Goal: Task Accomplishment & Management: Use online tool/utility

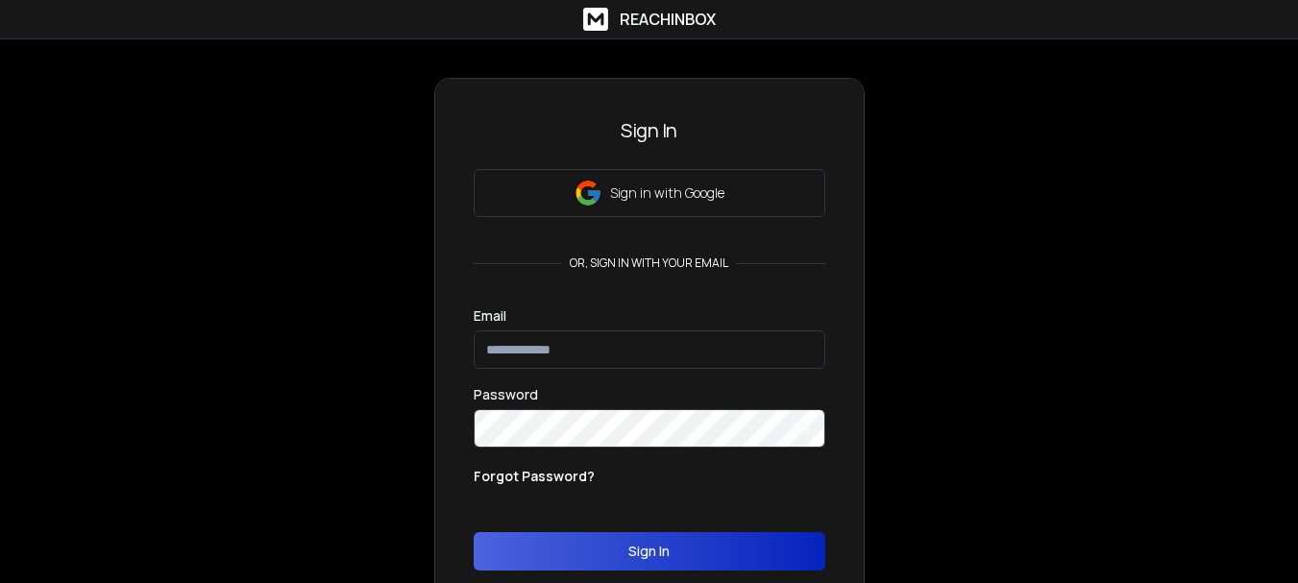
type input "**********"
click at [764, 558] on button "Sign In" at bounding box center [650, 551] width 352 height 38
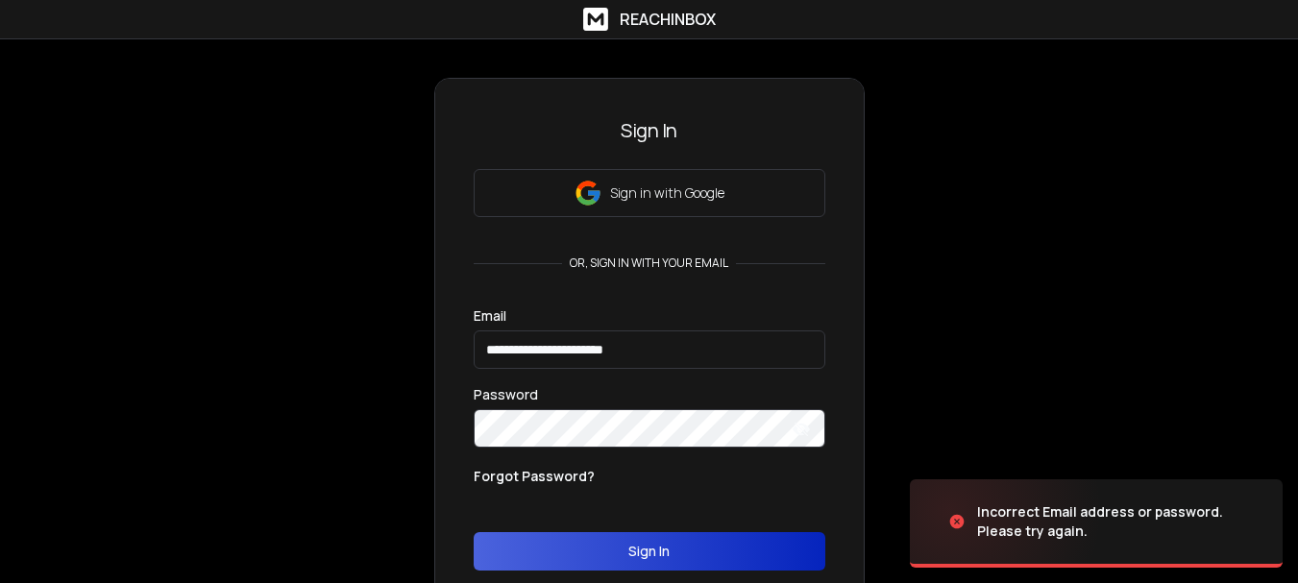
click at [805, 428] on icon at bounding box center [801, 430] width 17 height 12
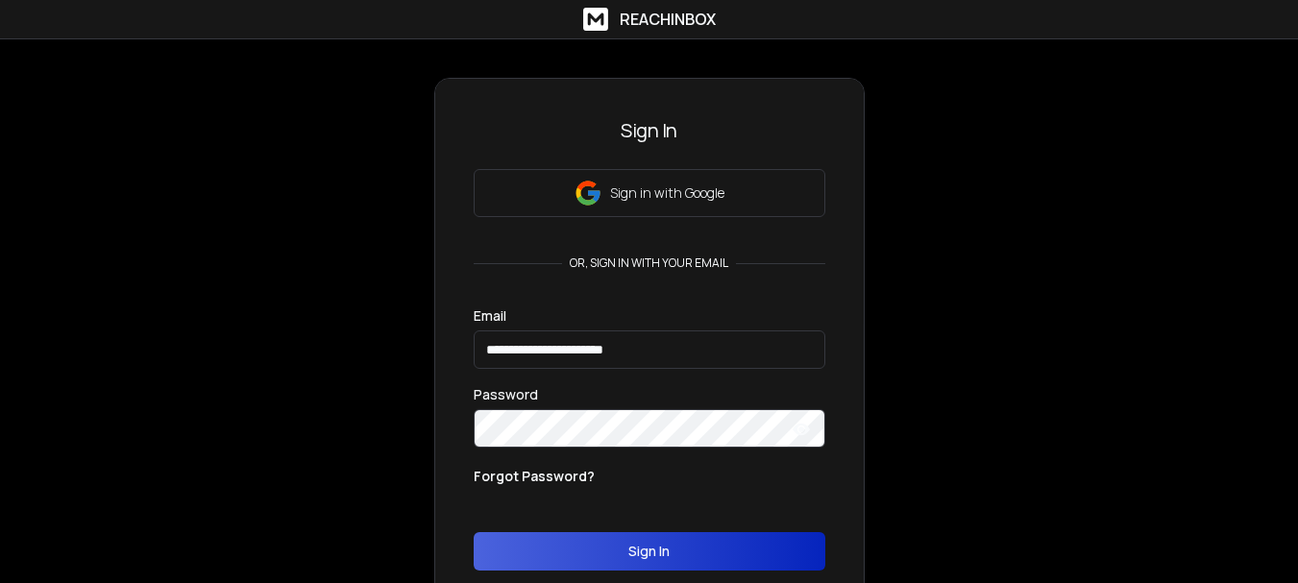
click at [663, 549] on button "Sign In" at bounding box center [650, 551] width 352 height 38
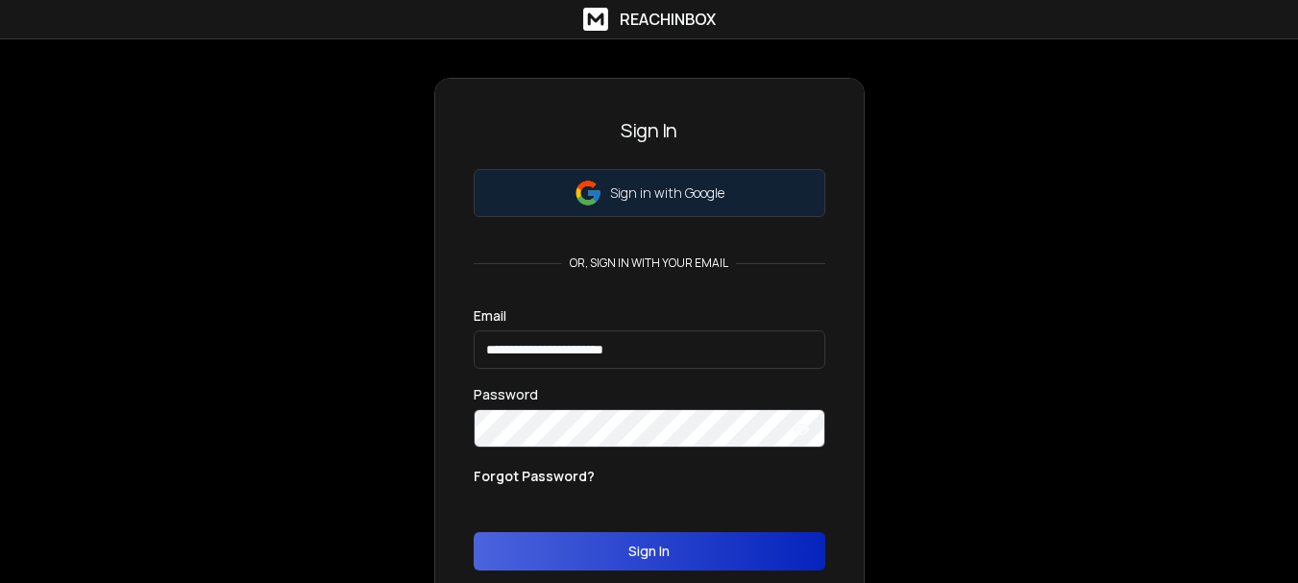
click at [672, 196] on p "Sign in with Google" at bounding box center [667, 192] width 114 height 19
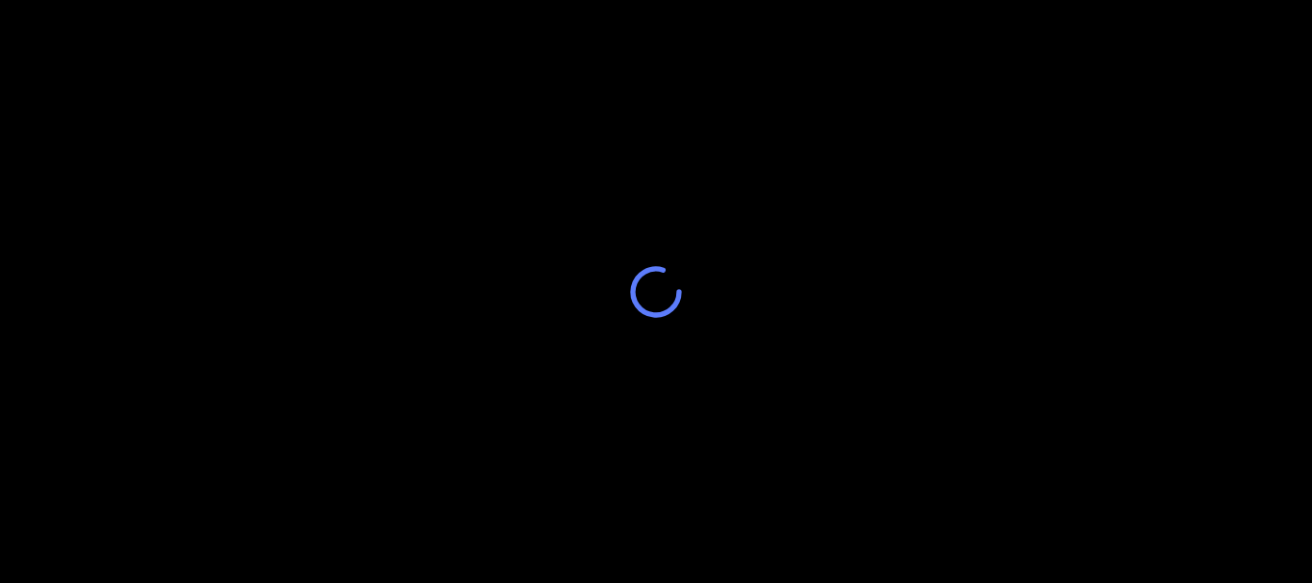
click at [843, 460] on div at bounding box center [656, 291] width 1312 height 583
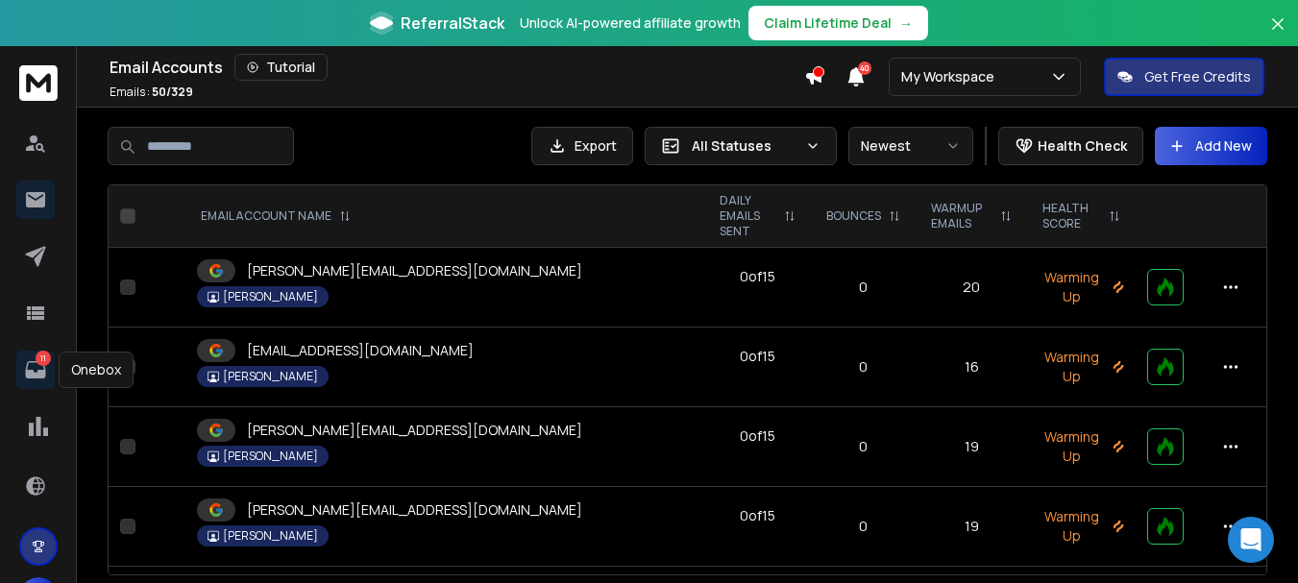
click at [34, 361] on icon at bounding box center [35, 369] width 20 height 17
click at [35, 313] on icon at bounding box center [35, 312] width 17 height 13
drag, startPoint x: 30, startPoint y: 253, endPoint x: 61, endPoint y: 166, distance: 92.1
click at [61, 166] on div "11 H" at bounding box center [38, 318] width 77 height 545
click at [36, 415] on icon at bounding box center [38, 426] width 29 height 29
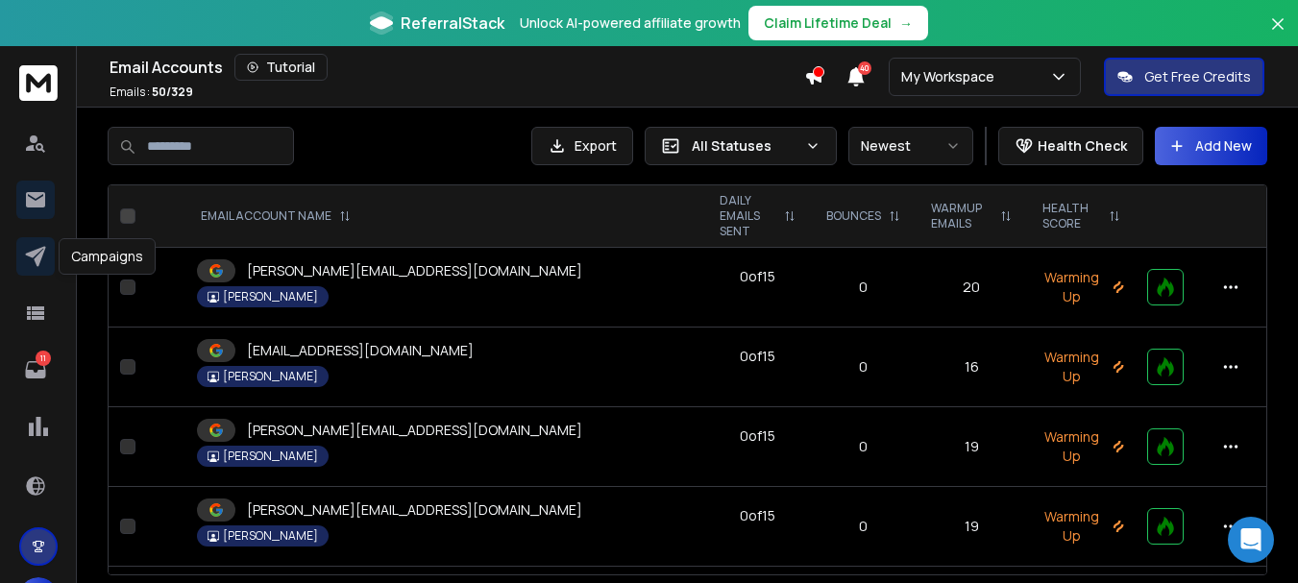
click at [38, 250] on icon at bounding box center [35, 257] width 20 height 20
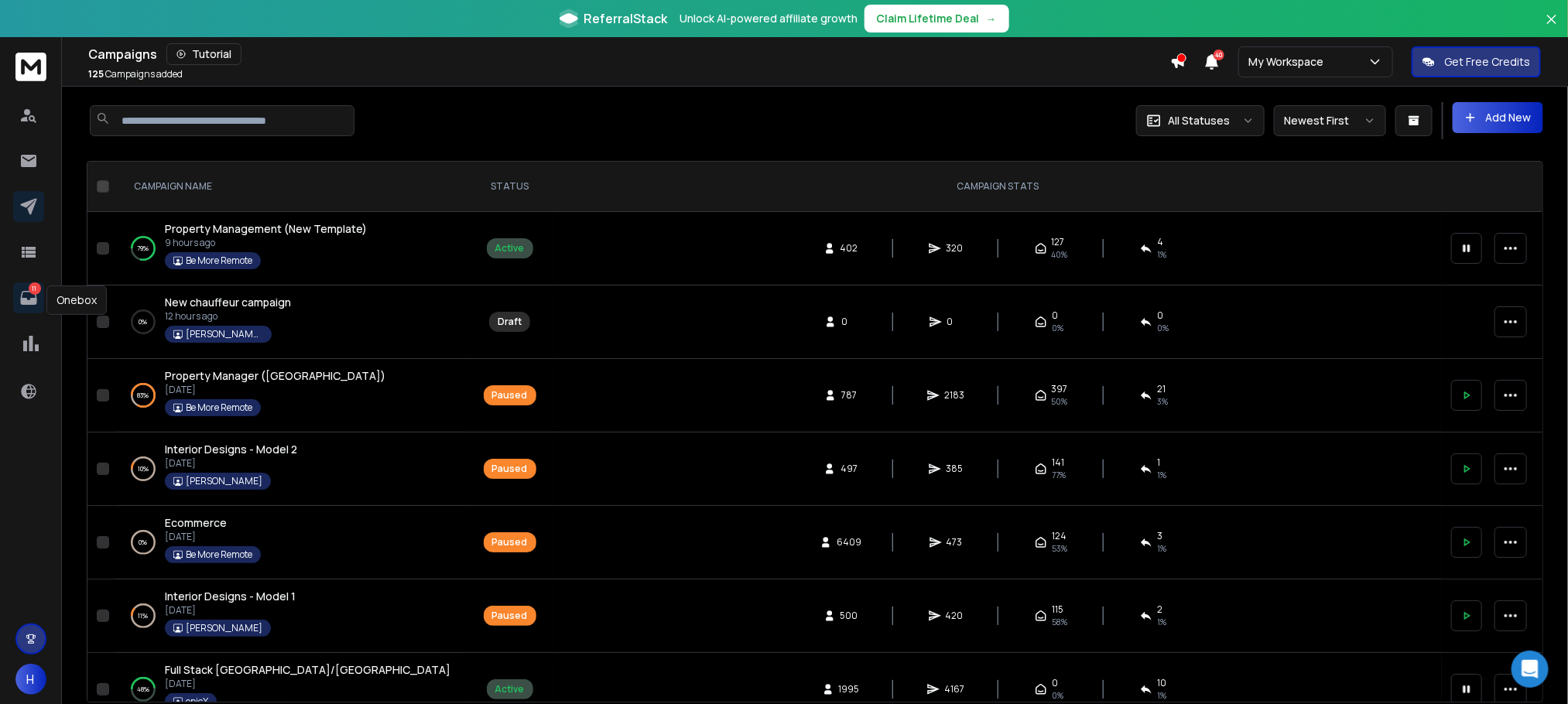
click at [22, 304] on icon at bounding box center [28, 297] width 16 height 14
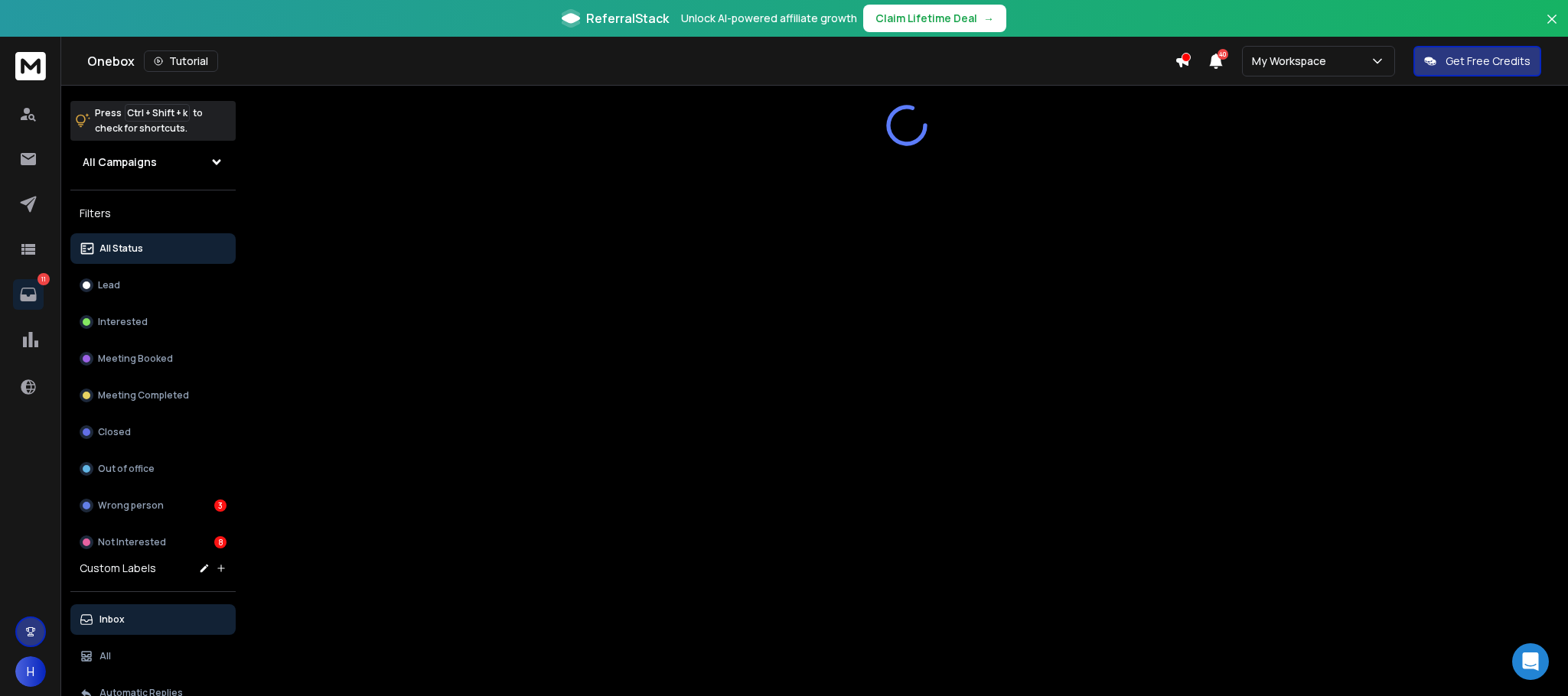
click at [1548, 17] on icon "Close banner" at bounding box center [1552, 18] width 14 height 14
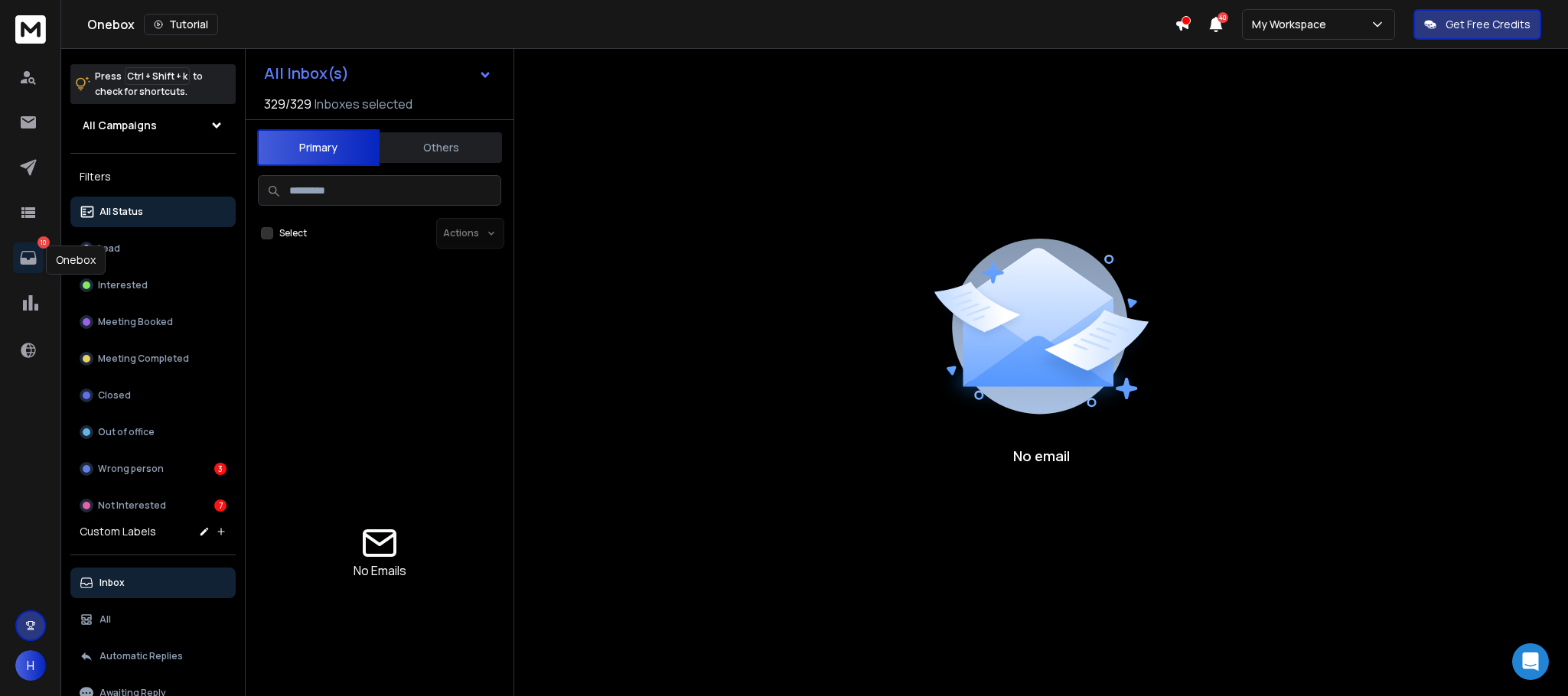
click at [26, 257] on icon at bounding box center [28, 257] width 18 height 18
click at [140, 211] on p "All Status" at bounding box center [121, 211] width 44 height 12
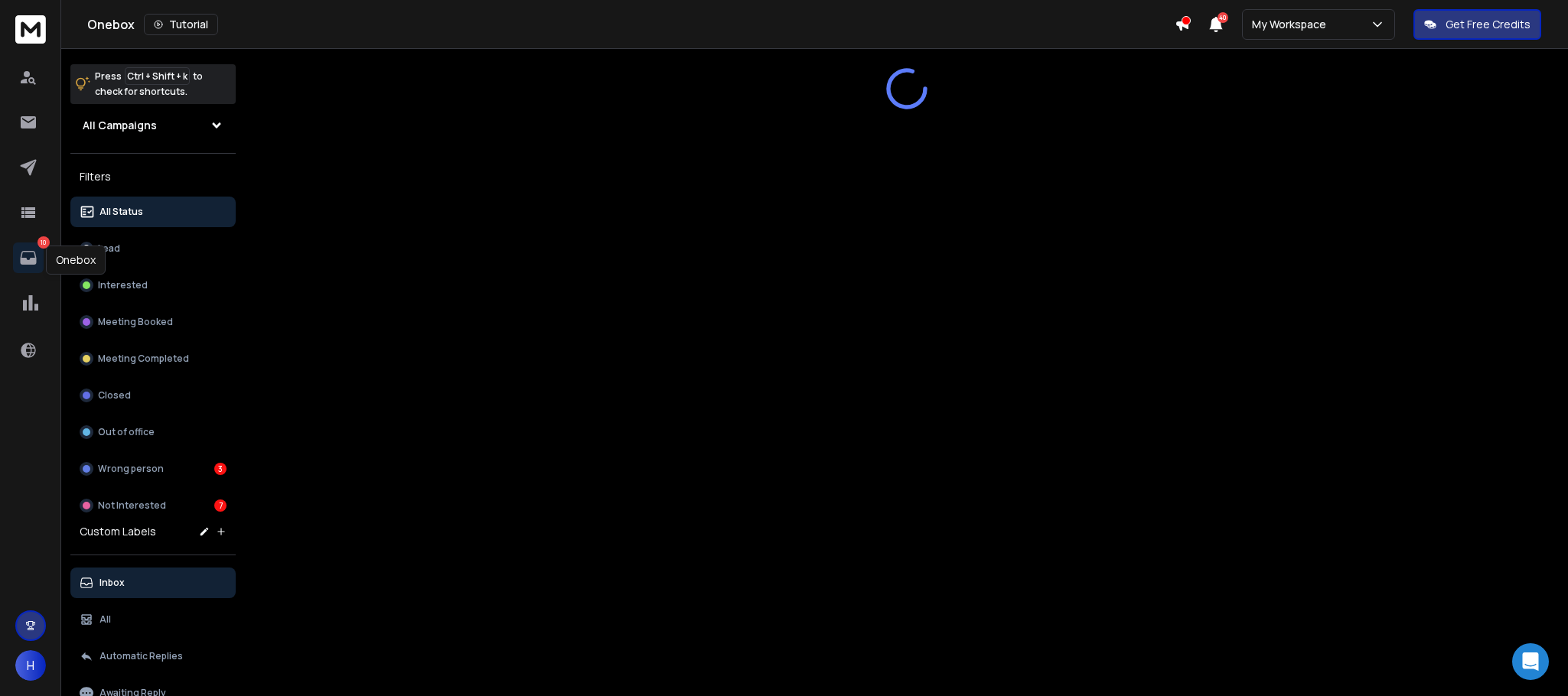
click at [33, 251] on icon at bounding box center [28, 257] width 18 height 18
click at [182, 467] on button "Wrong person 3" at bounding box center [153, 469] width 166 height 30
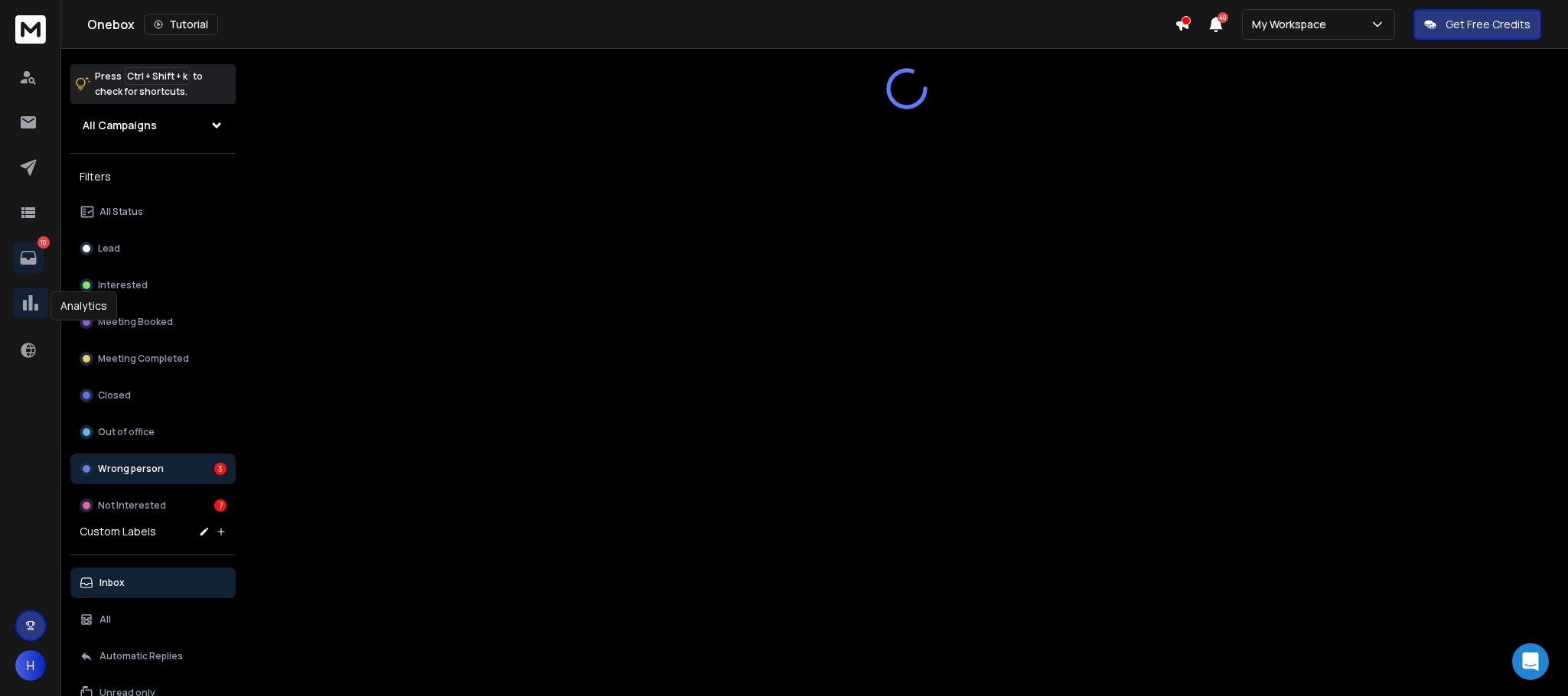
click at [30, 299] on icon at bounding box center [30, 303] width 23 height 23
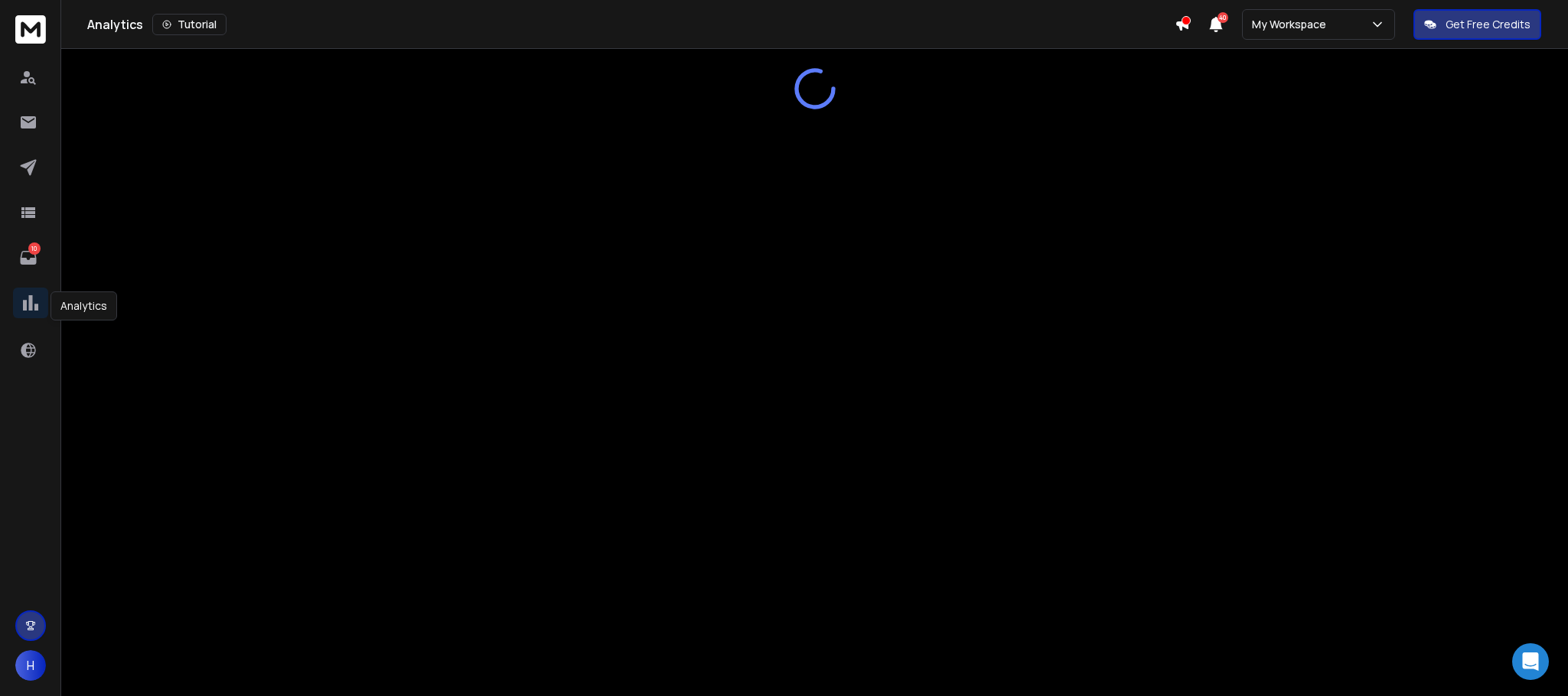
click at [29, 315] on icon at bounding box center [30, 303] width 23 height 23
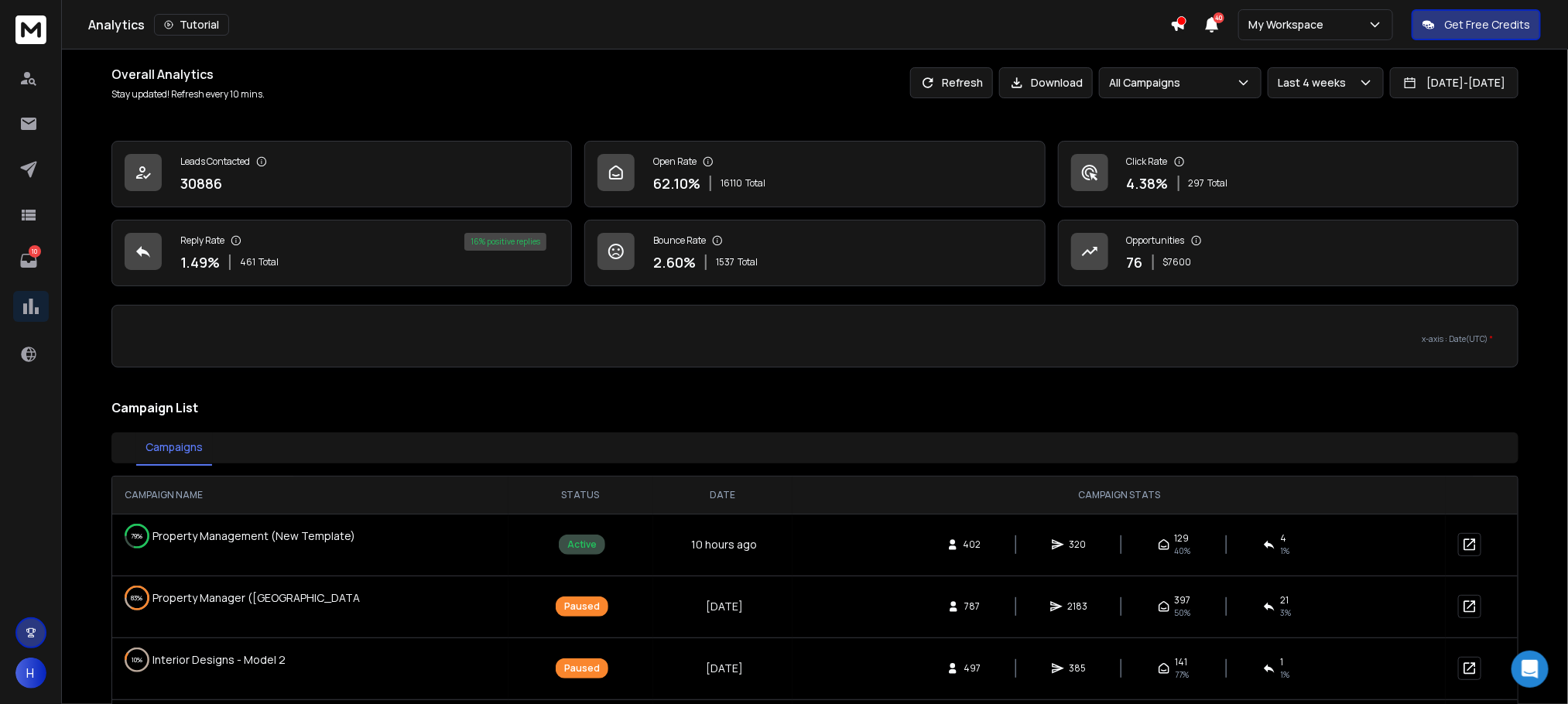
click at [463, 14] on div "Analytics Tutorial" at bounding box center [629, 24] width 1082 height 22
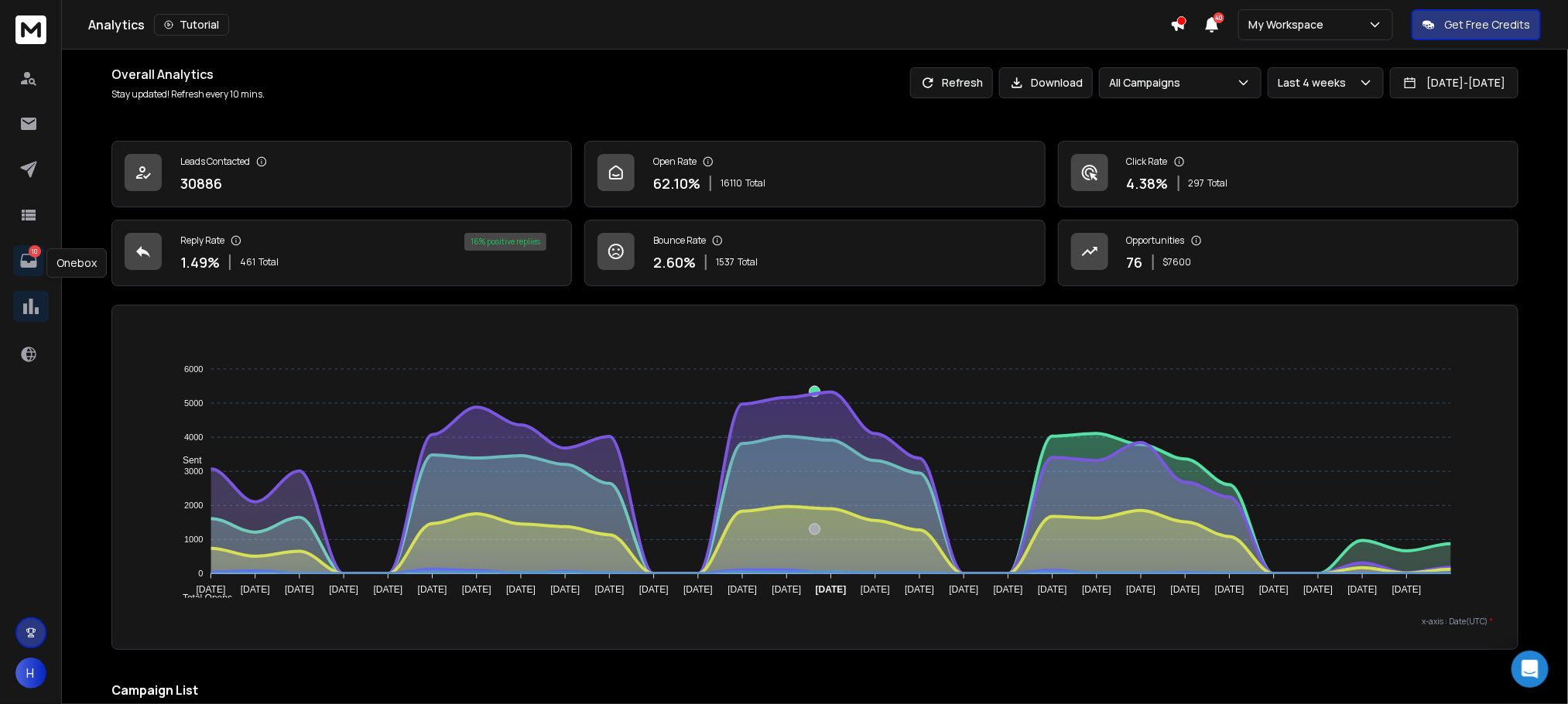
click at [35, 256] on p "10" at bounding box center [35, 251] width 12 height 12
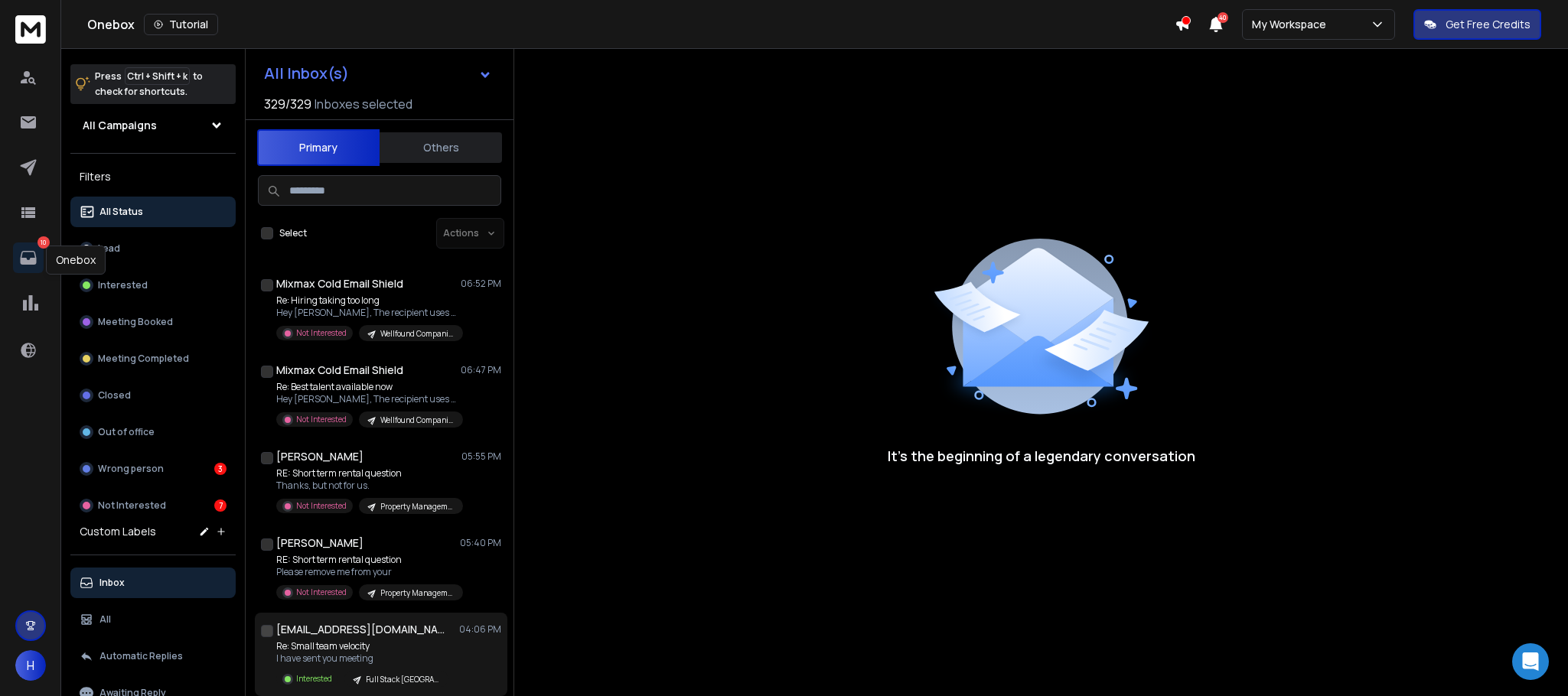
click at [373, 631] on div "[EMAIL_ADDRESS][DOMAIN_NAME] 04:06 PM" at bounding box center [389, 629] width 225 height 15
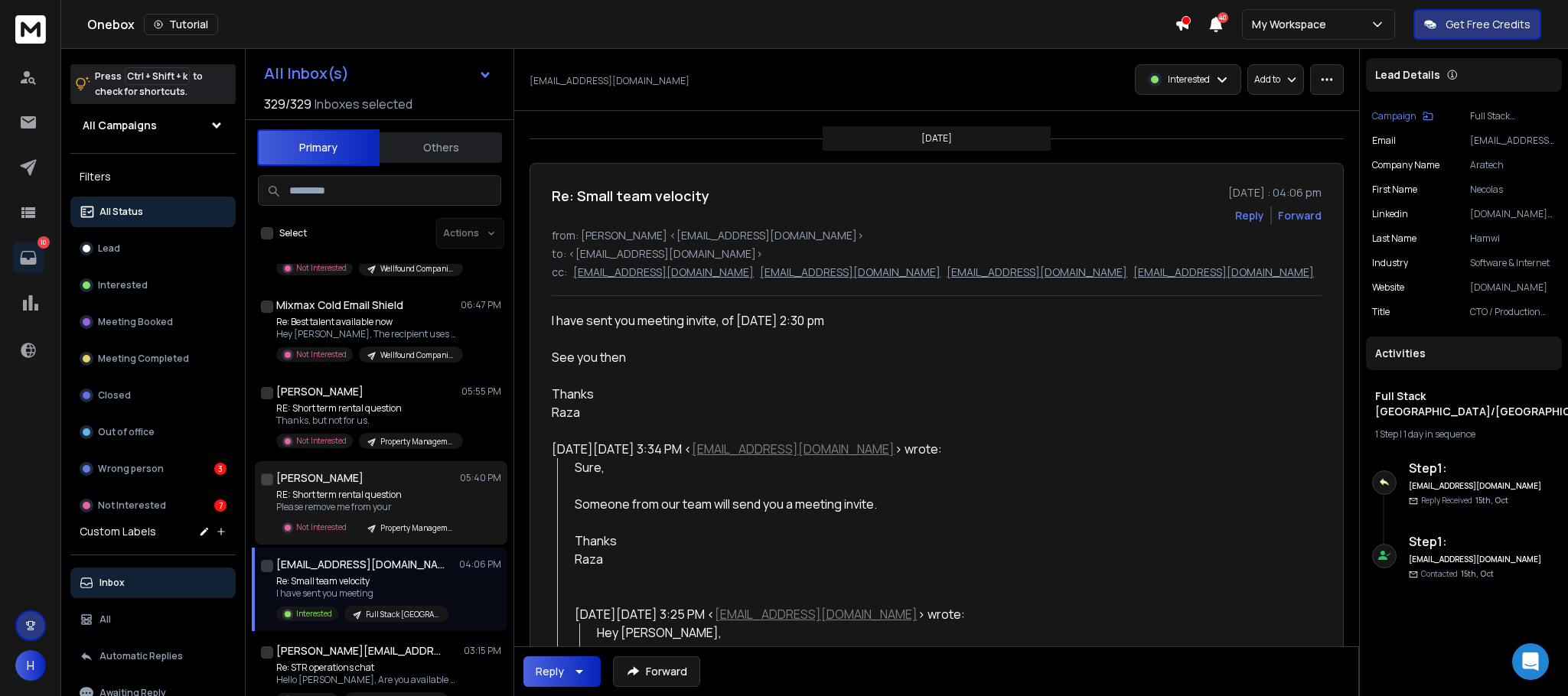
scroll to position [115, 0]
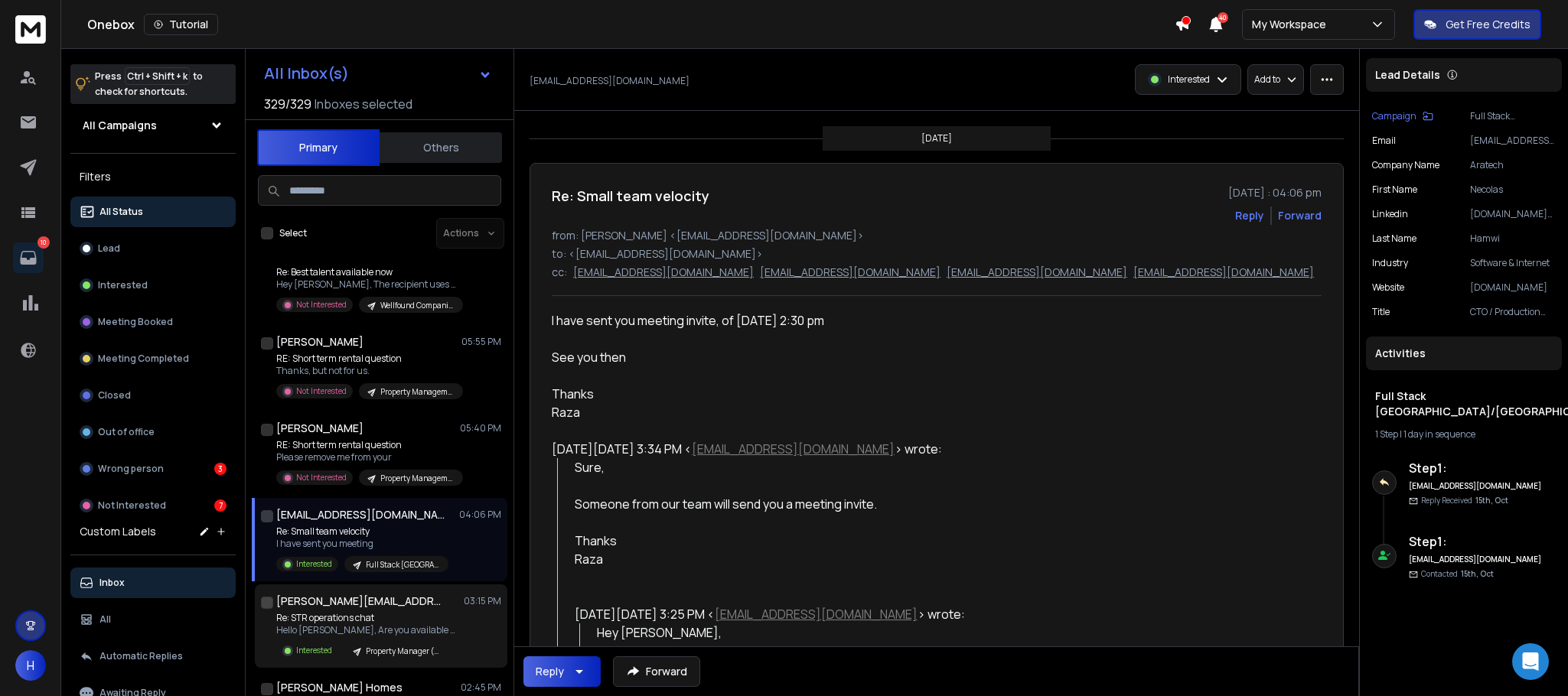
click at [378, 628] on p "Hello [PERSON_NAME], Are you available now" at bounding box center [368, 630] width 184 height 12
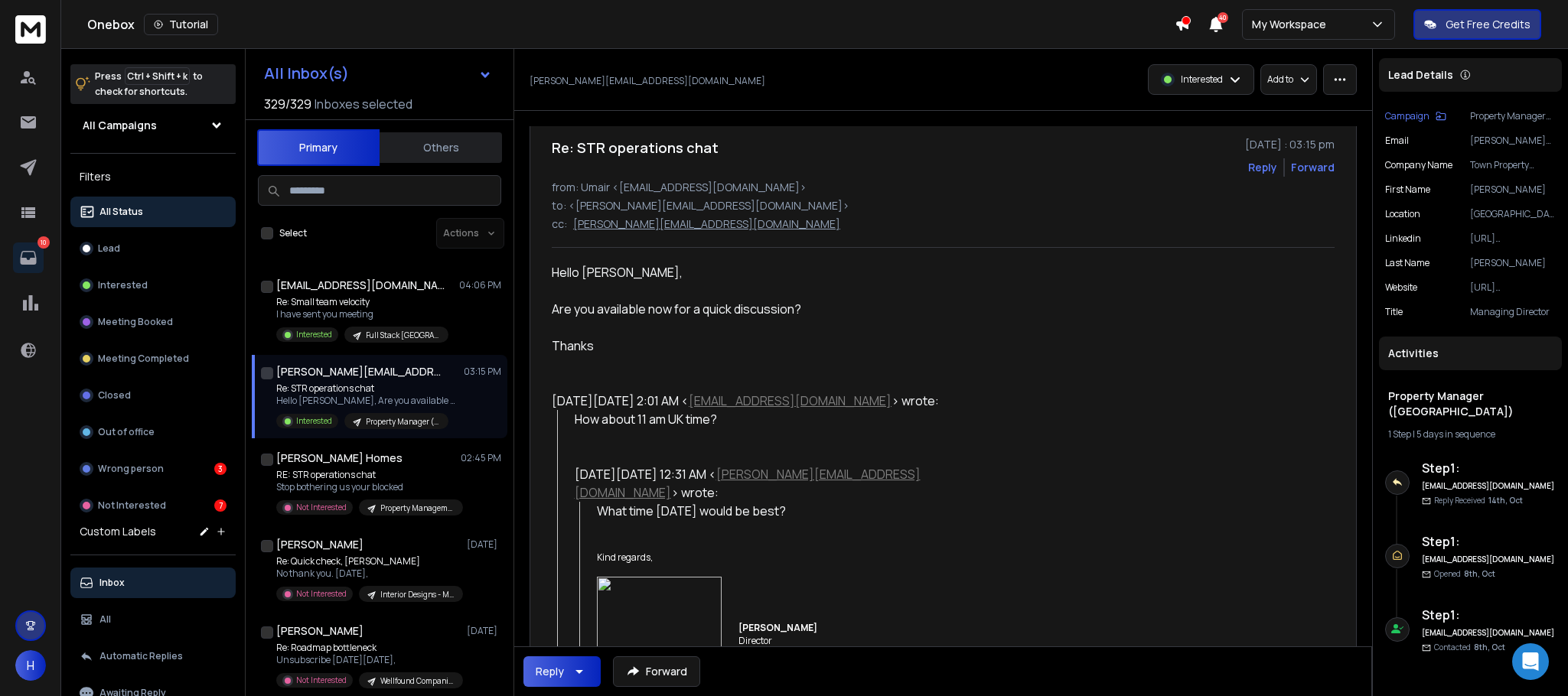
scroll to position [0, 0]
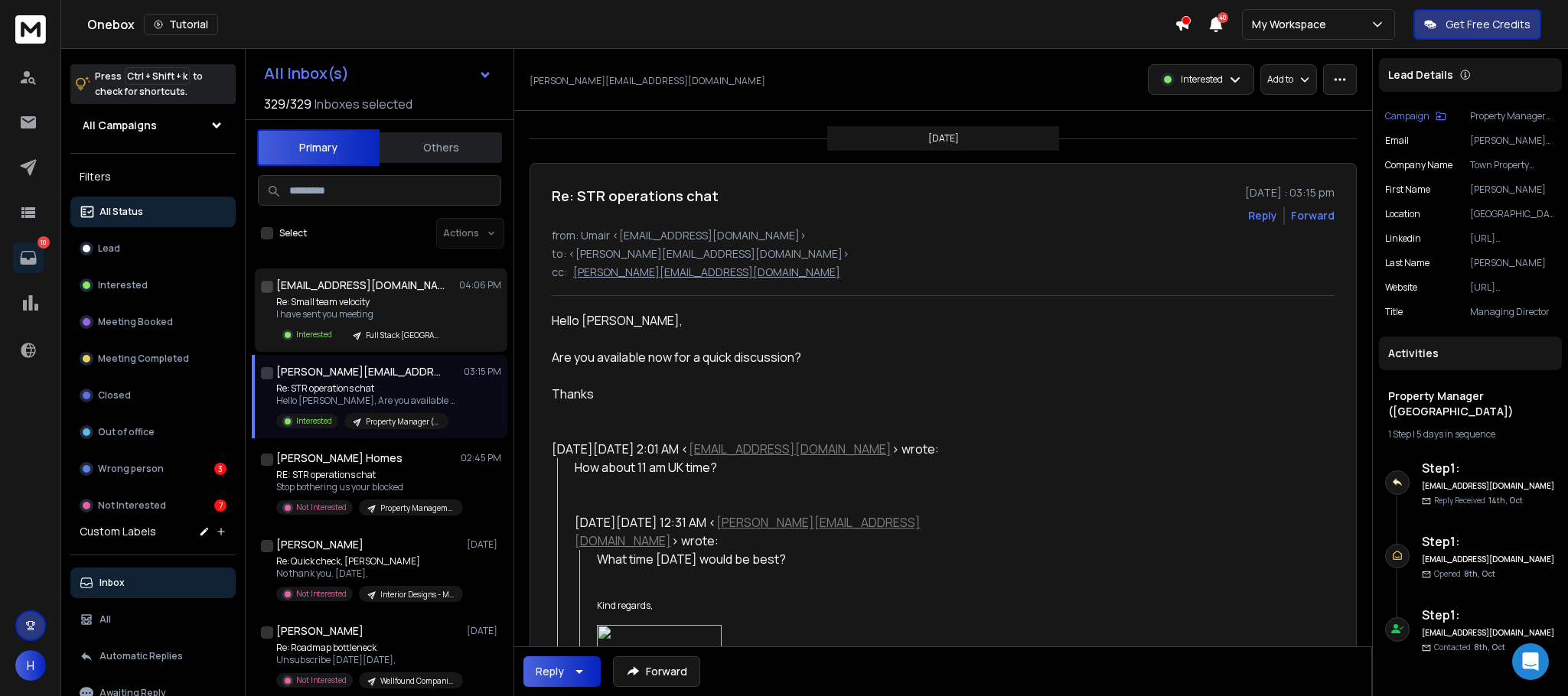
click at [410, 305] on p "Re: Small team velocity" at bounding box center [363, 302] width 172 height 12
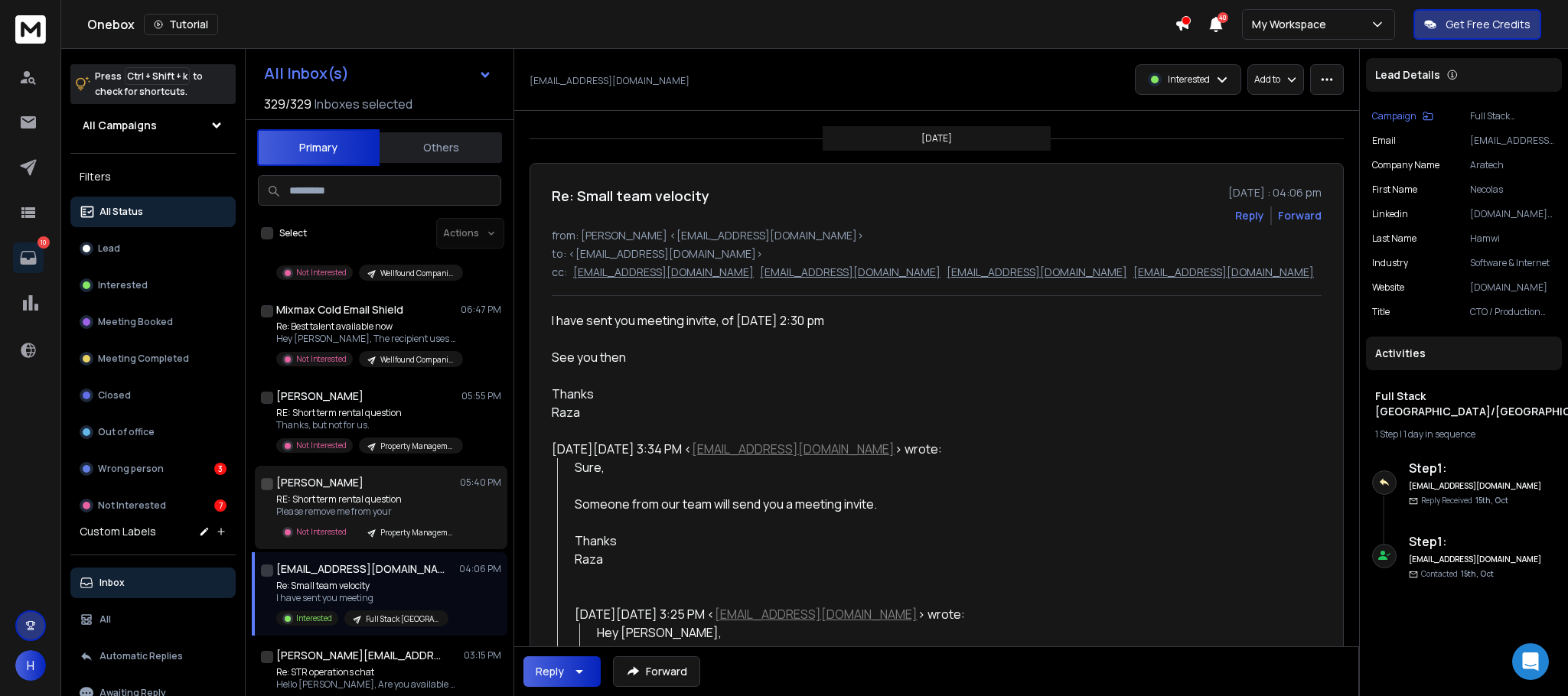
scroll to position [115, 0]
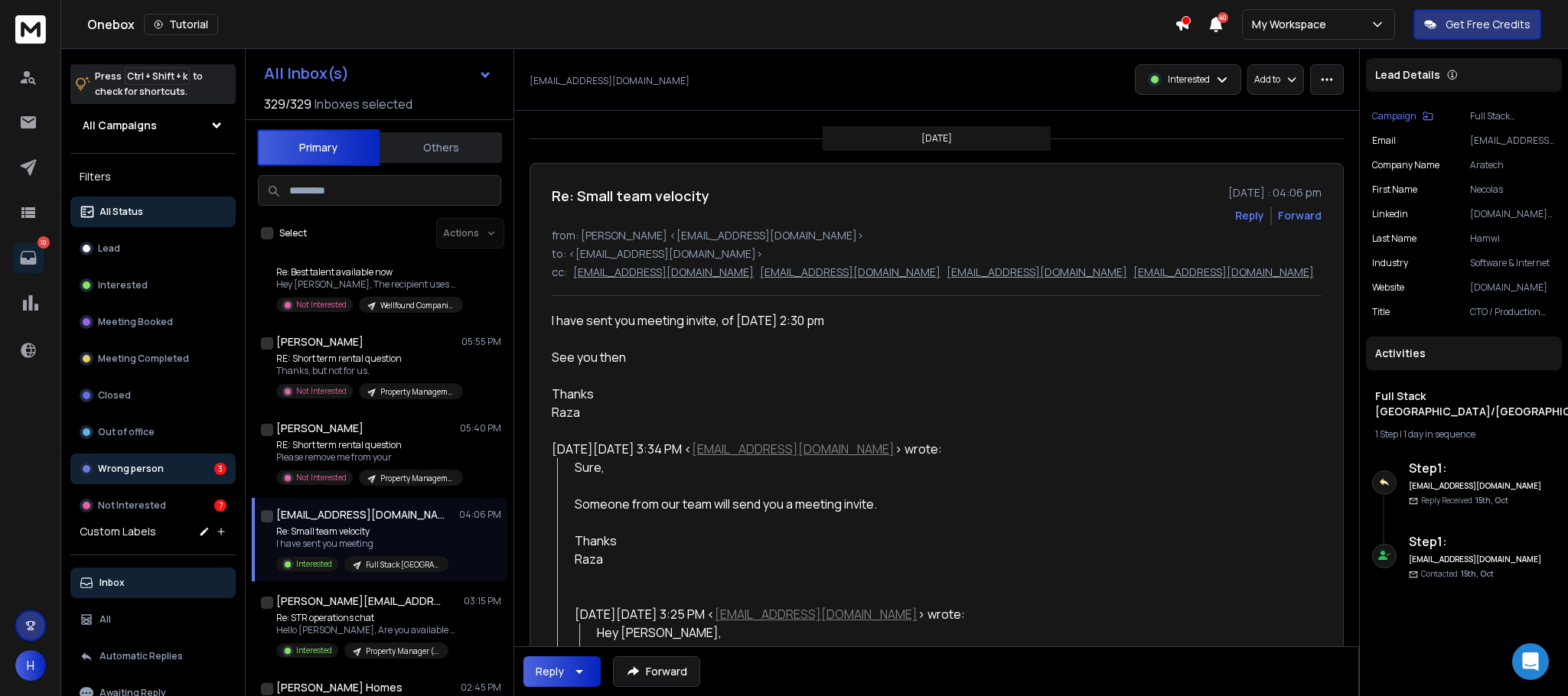
click at [214, 467] on div "3" at bounding box center [220, 468] width 12 height 12
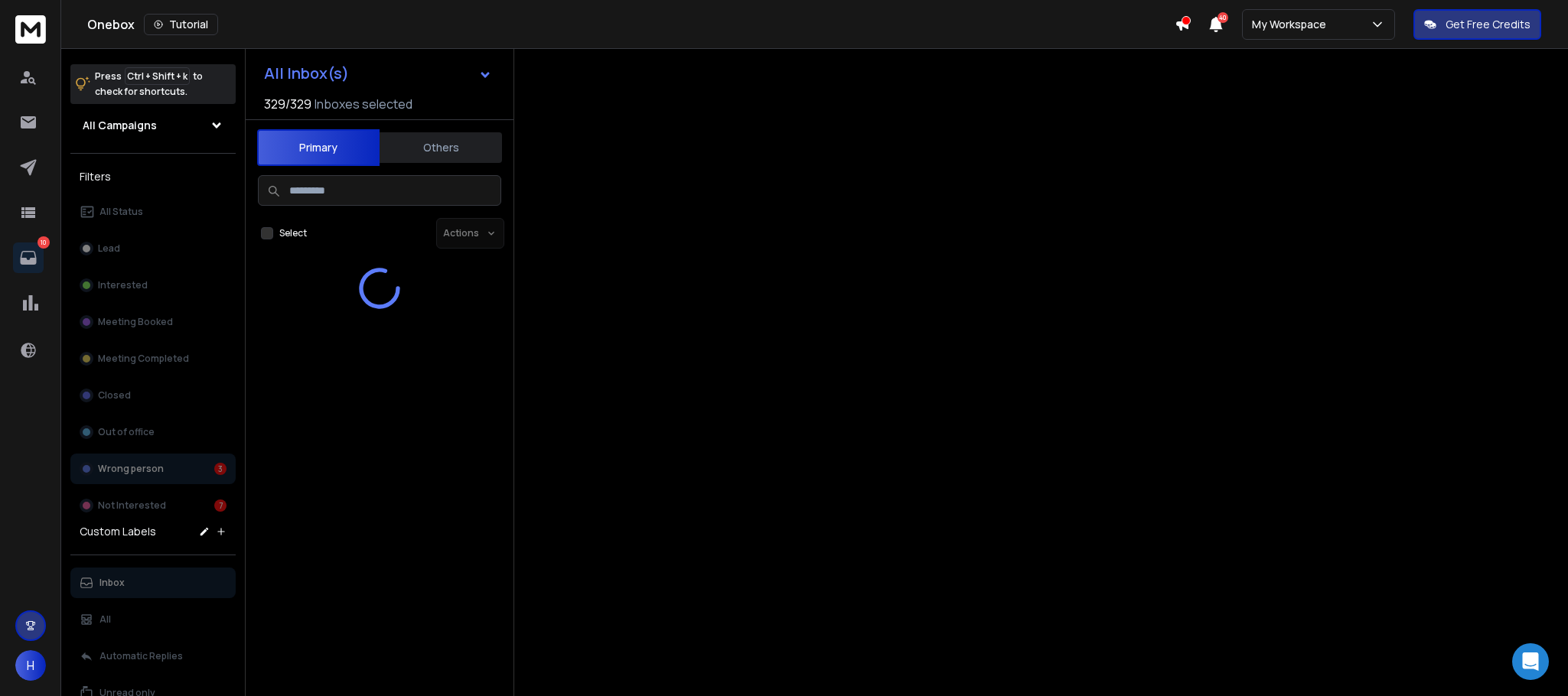
scroll to position [0, 0]
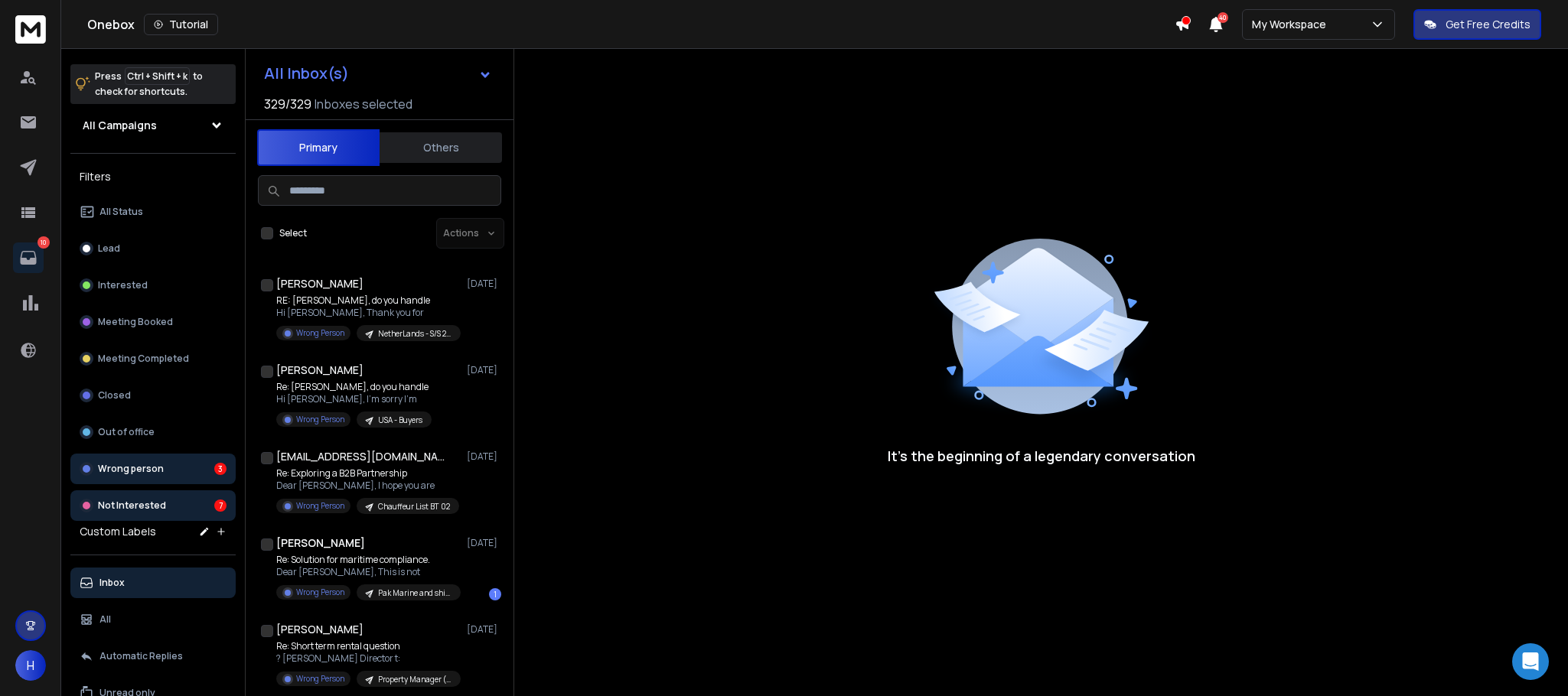
click at [145, 500] on p "Not Interested" at bounding box center [132, 505] width 69 height 12
